Goal: Information Seeking & Learning: Check status

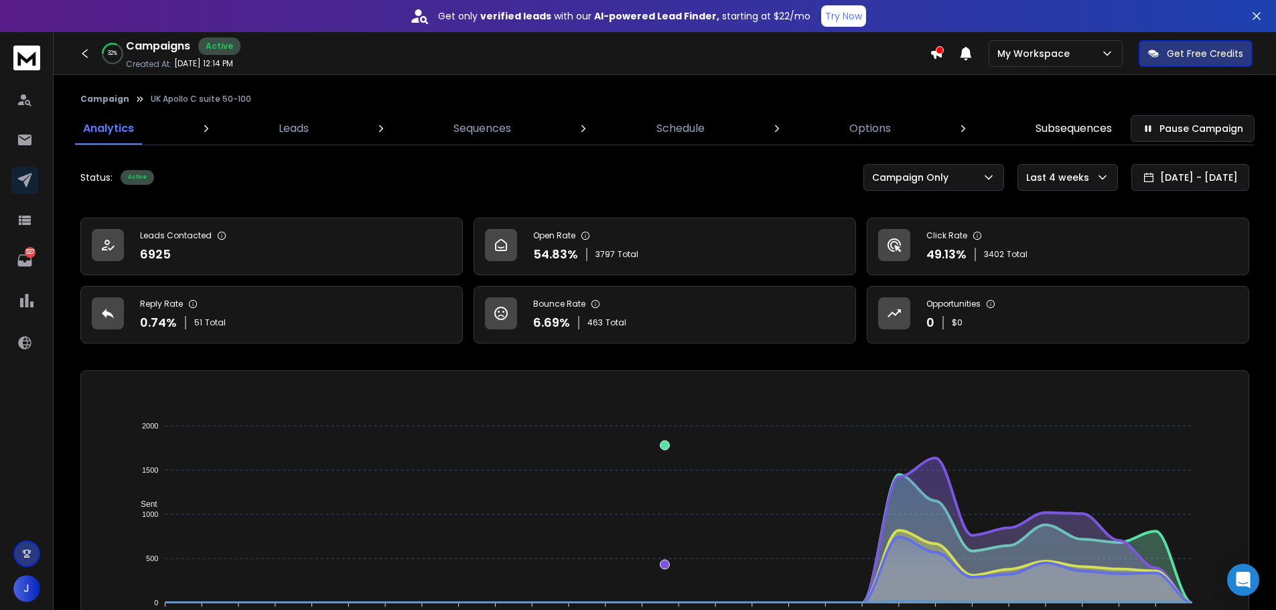
click at [1087, 134] on p "Subsequences" at bounding box center [1073, 129] width 76 height 16
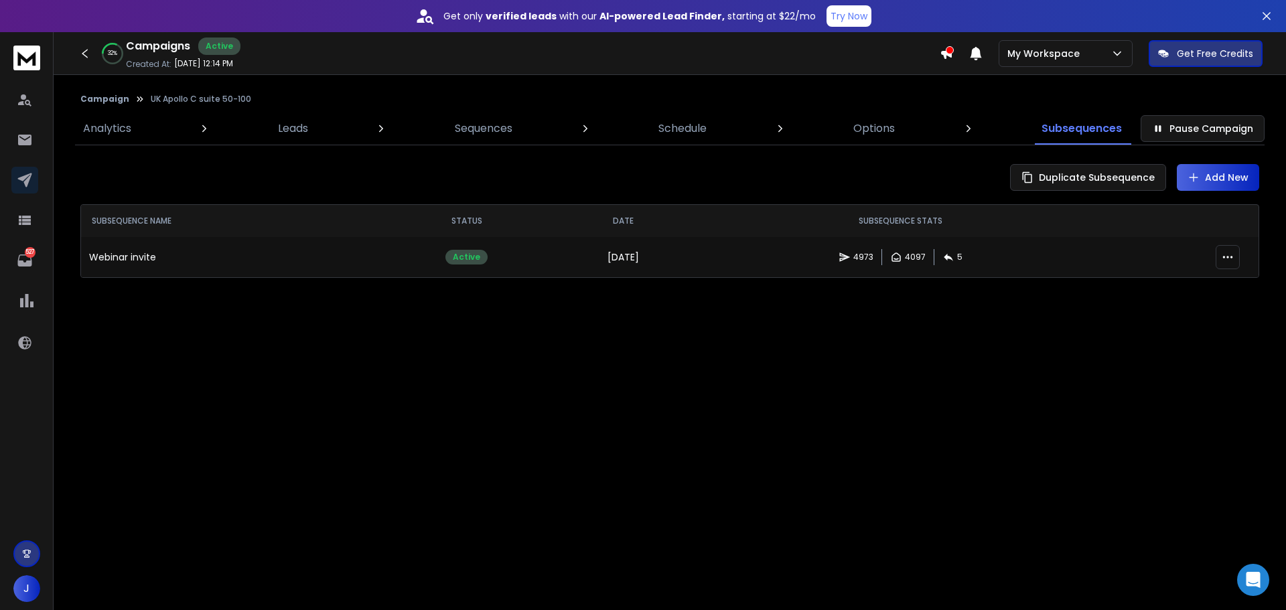
click at [122, 254] on td "Webinar invite" at bounding box center [230, 257] width 299 height 40
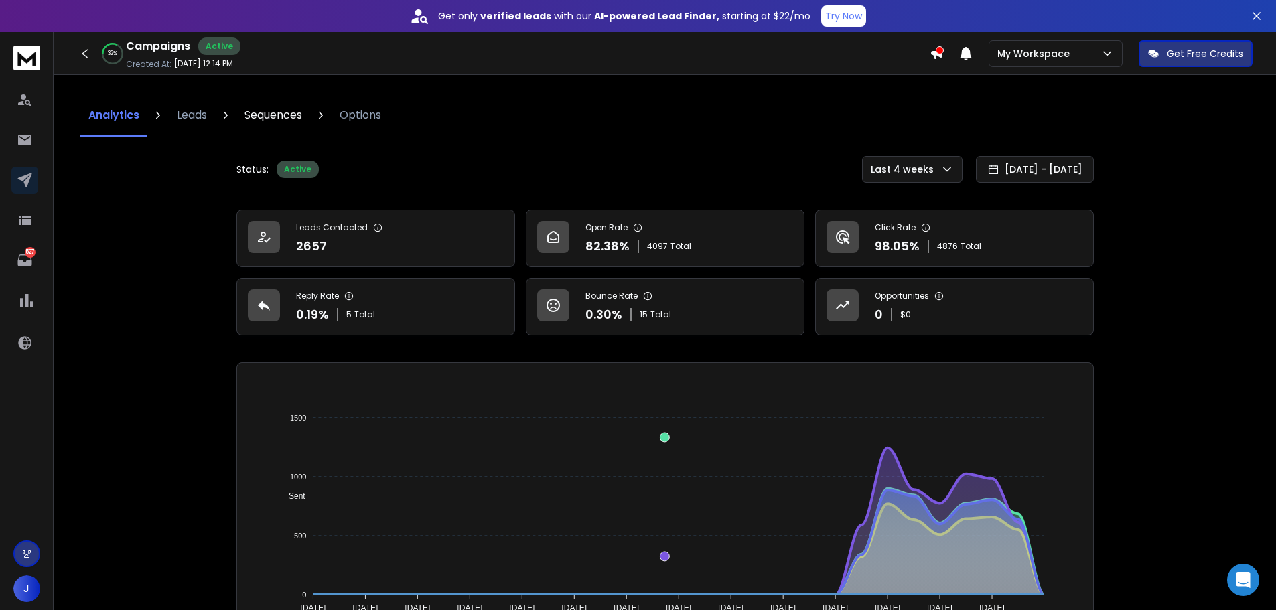
click at [267, 115] on p "Sequences" at bounding box center [273, 115] width 58 height 16
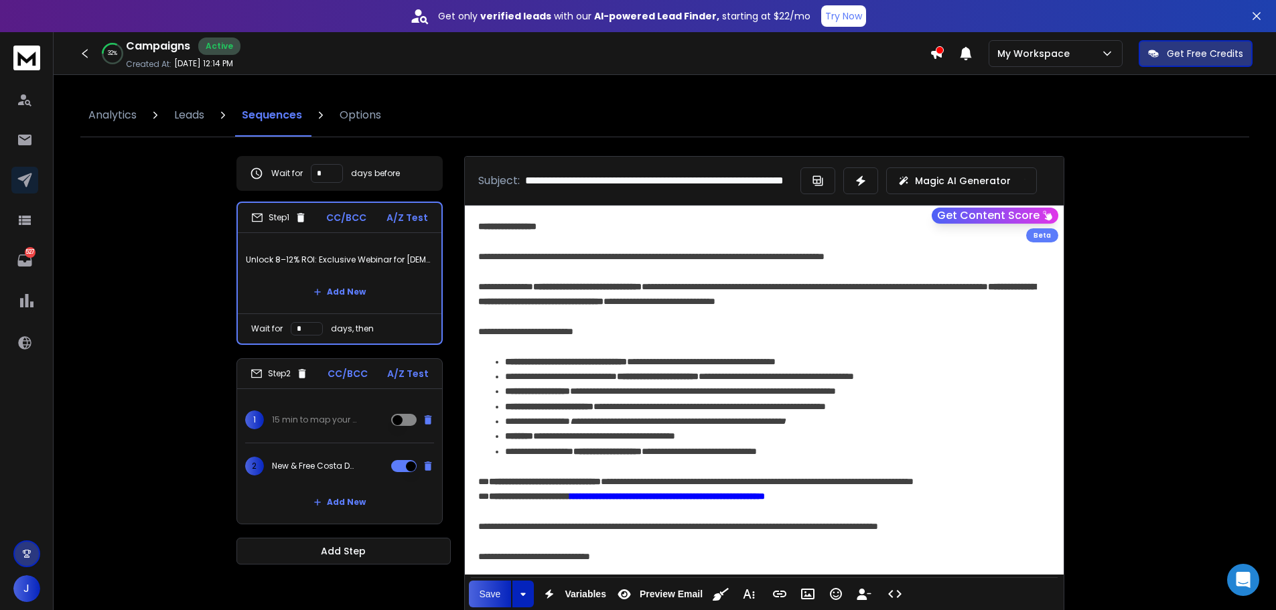
click at [330, 466] on p "New & Free Costa Del Sol Real Estate market report 2025" at bounding box center [315, 466] width 86 height 11
type input "**********"
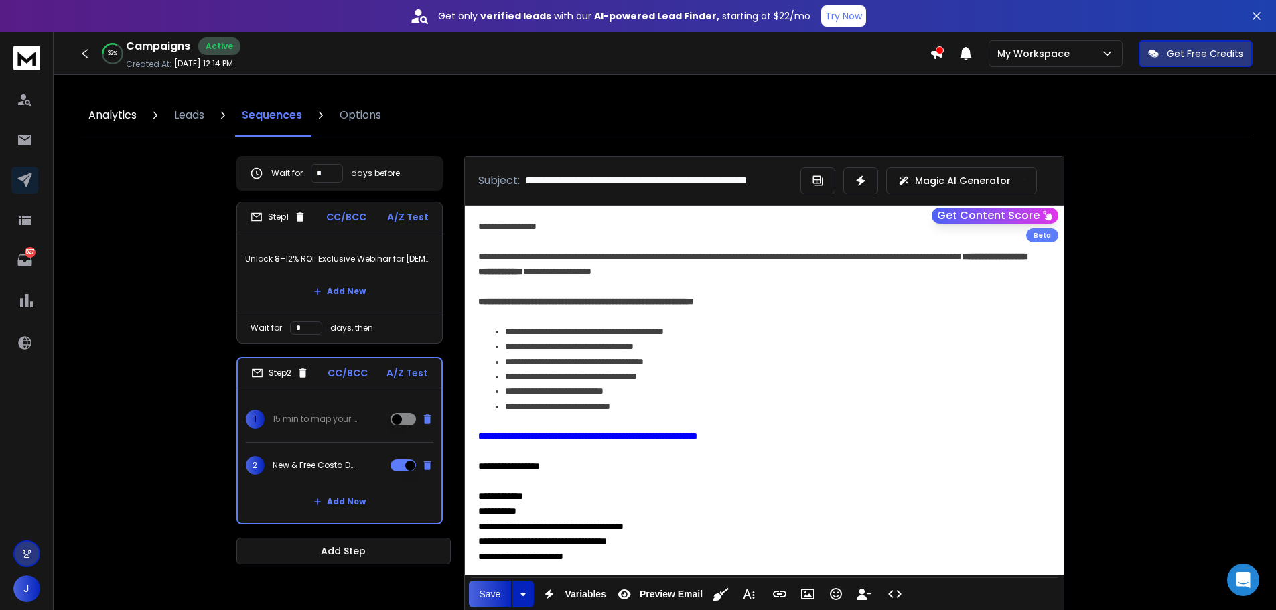
click at [108, 110] on p "Analytics" at bounding box center [112, 115] width 48 height 16
